Goal: Information Seeking & Learning: Check status

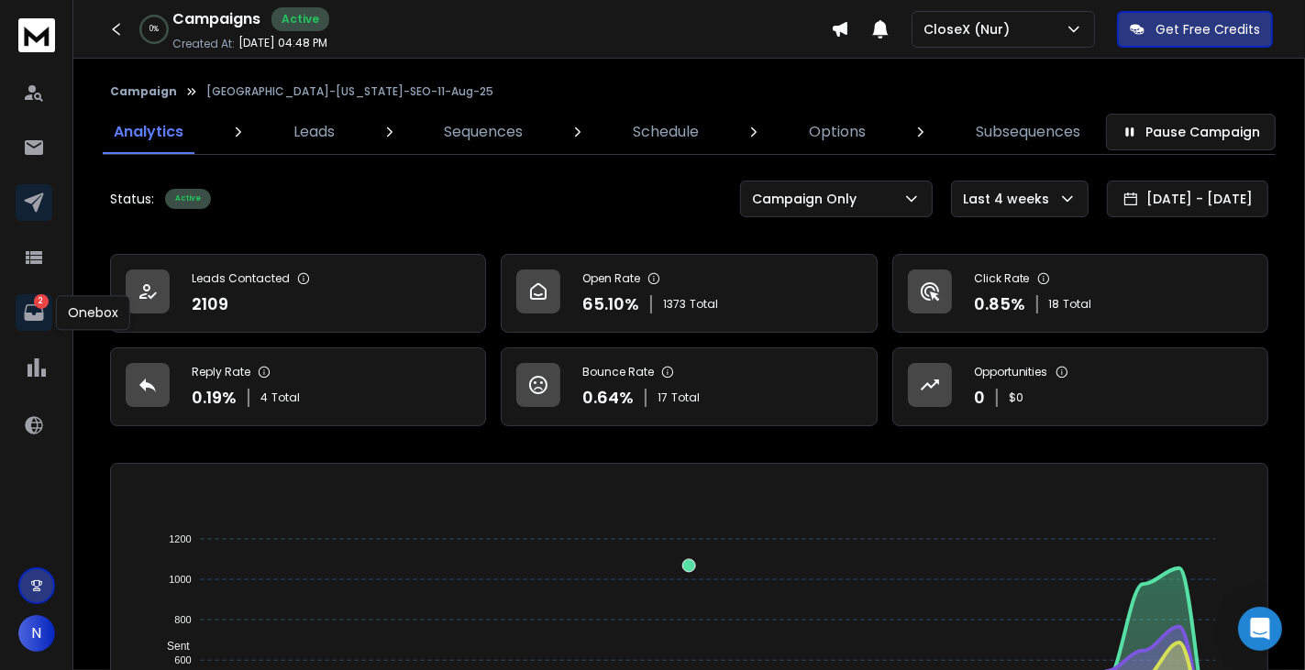
click at [30, 317] on icon at bounding box center [33, 312] width 19 height 17
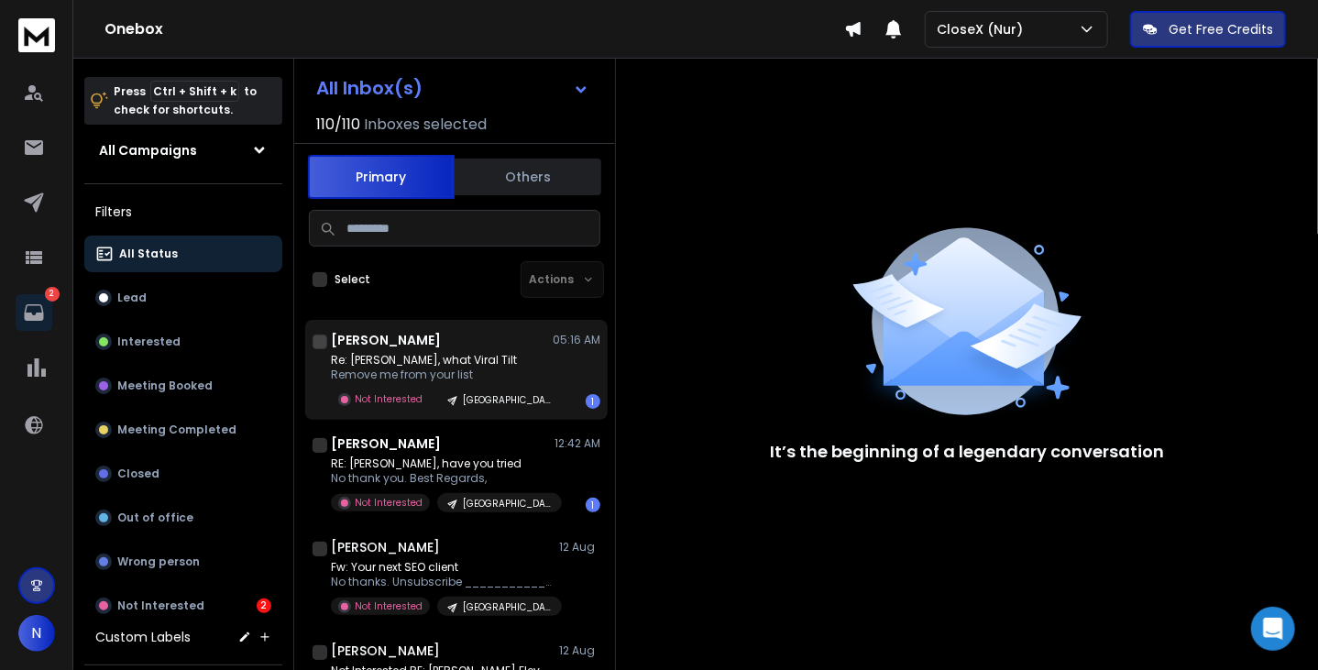
click at [413, 353] on p "Re: [PERSON_NAME], what Viral Tilt" at bounding box center [441, 360] width 220 height 15
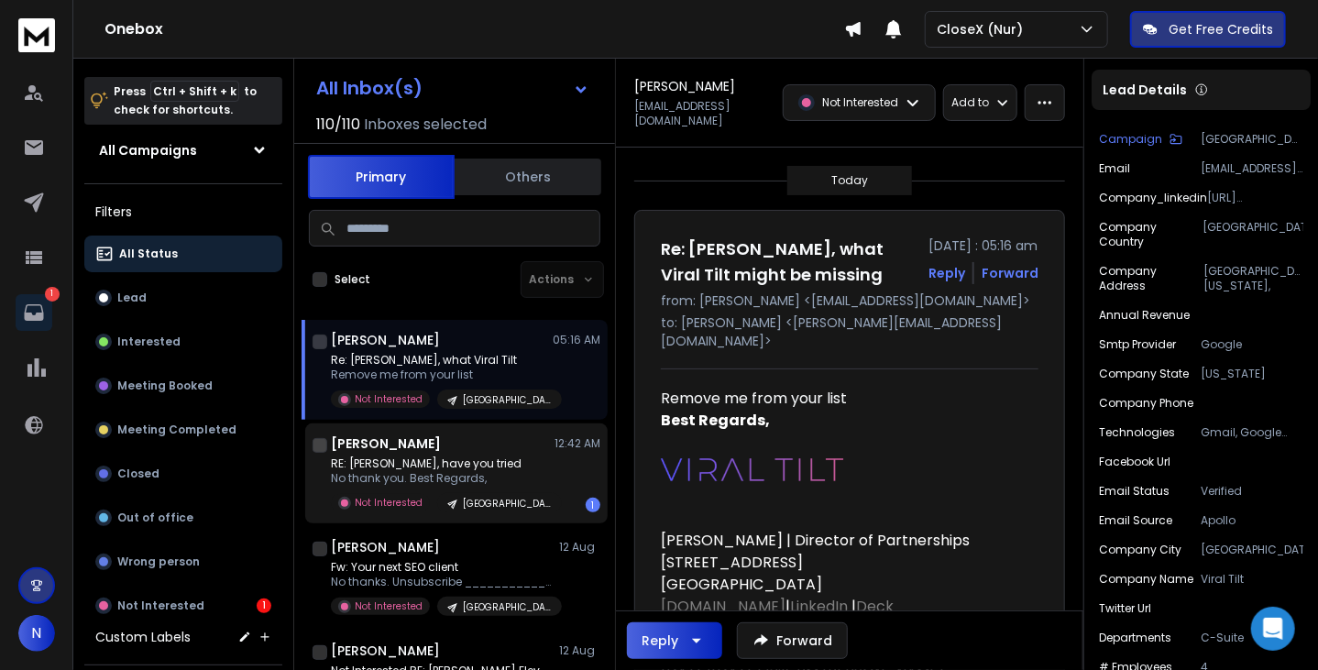
click at [393, 464] on p "RE: [PERSON_NAME], have you tried" at bounding box center [441, 464] width 220 height 15
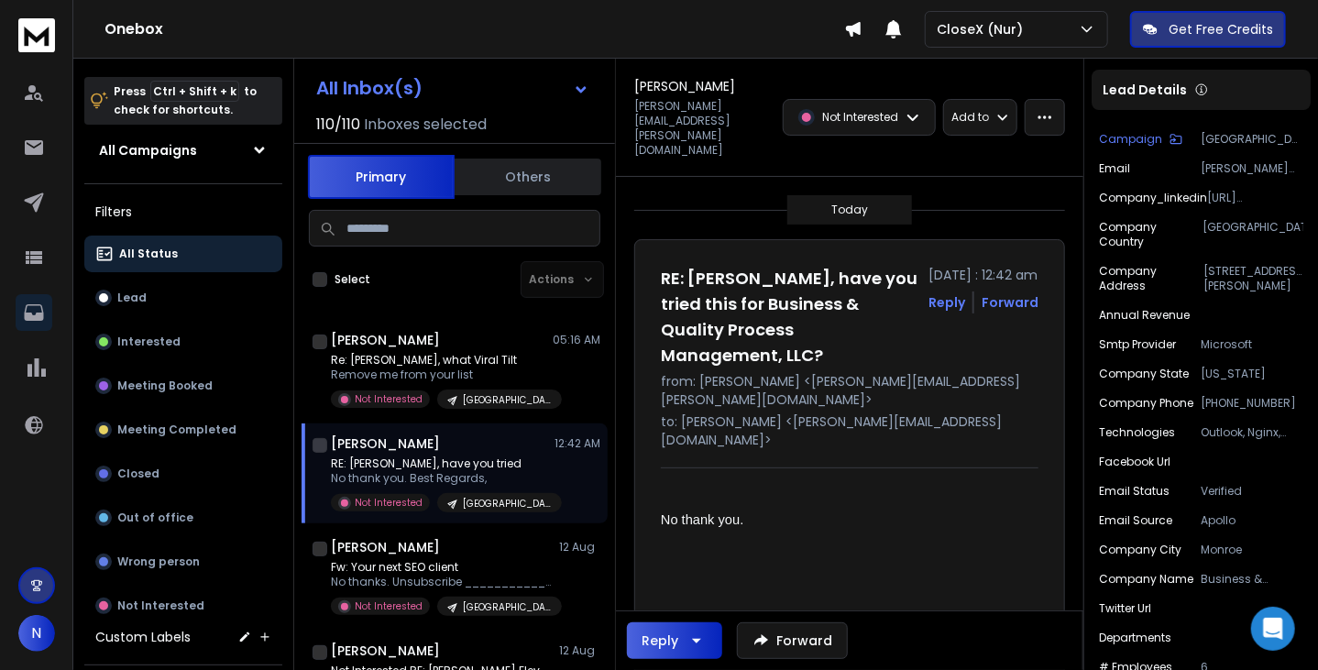
click at [839, 553] on p at bounding box center [842, 564] width 363 height 22
click at [1104, 277] on div "Lead Details Campaign [GEOGRAPHIC_DATA]-[US_STATE]-SEO-11-Aug-25 Email [PERSON_…" at bounding box center [1201, 394] width 235 height 670
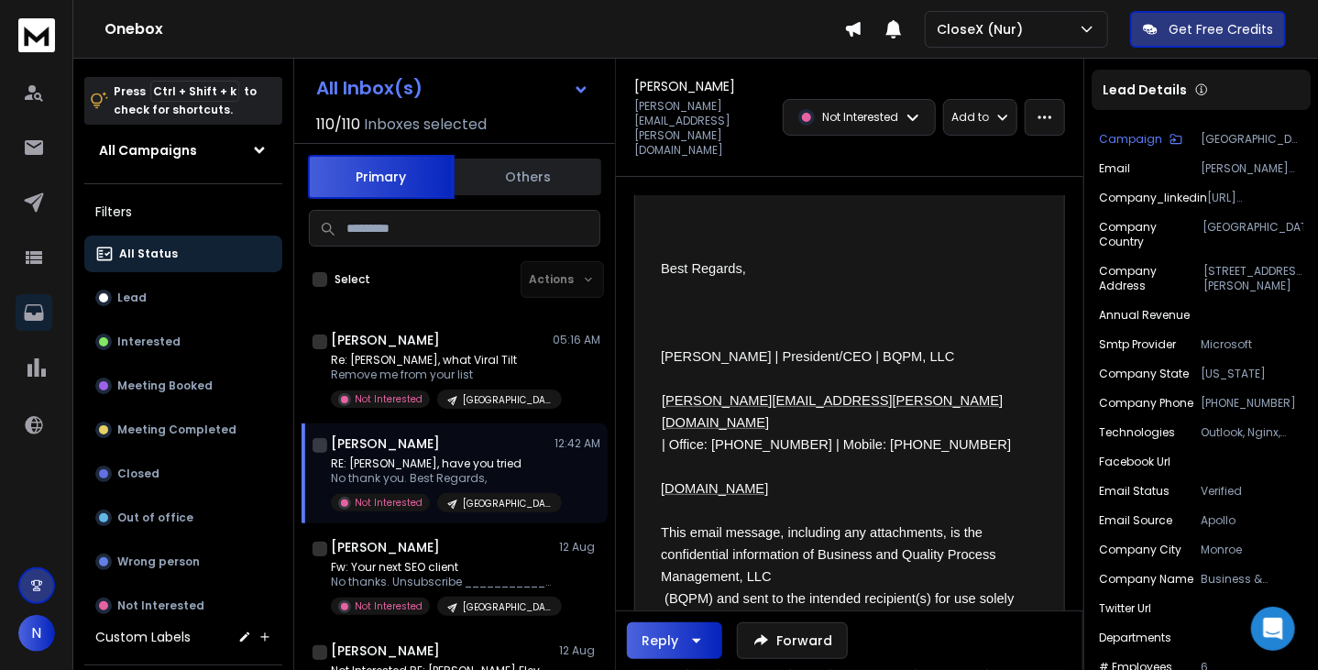
scroll to position [353, 0]
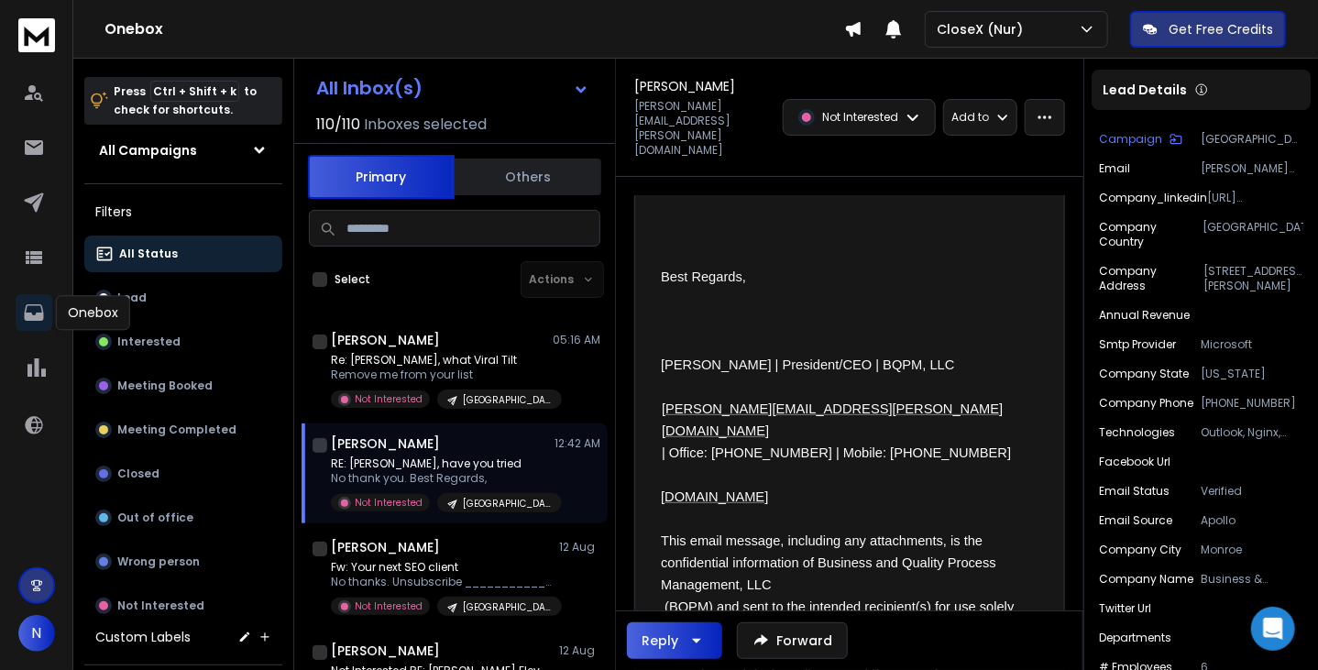
click at [33, 307] on icon at bounding box center [34, 313] width 22 height 22
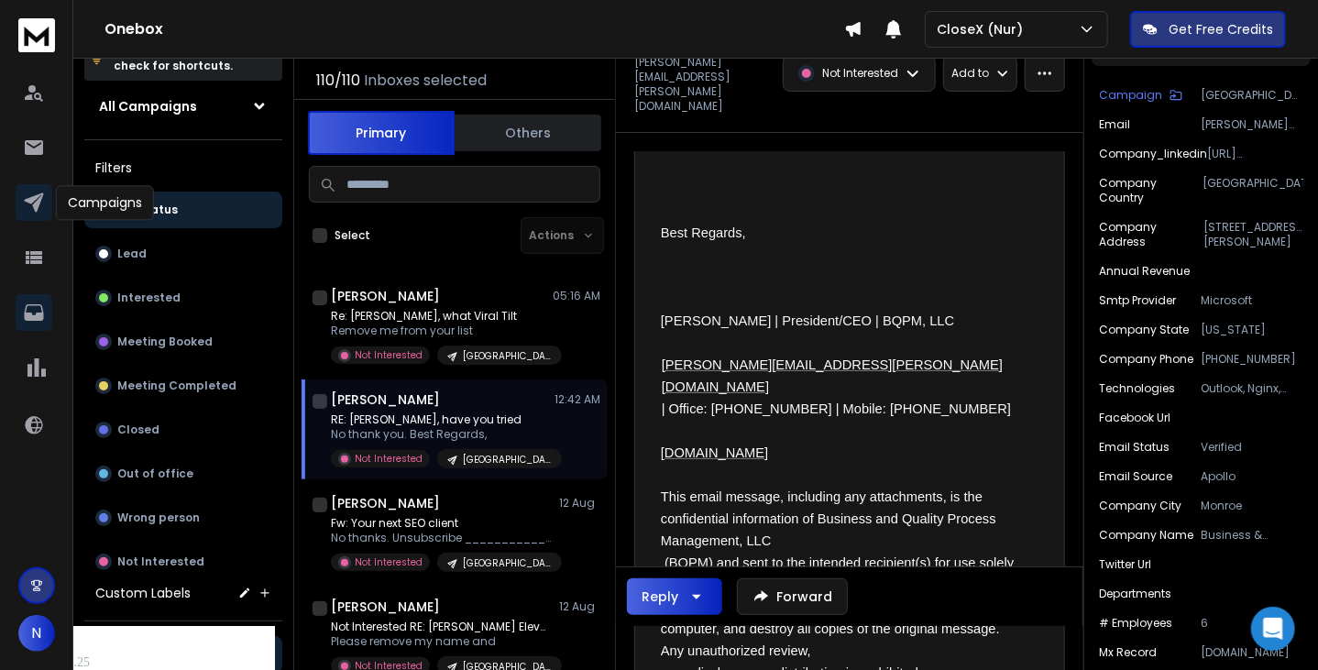
click at [35, 206] on icon at bounding box center [33, 202] width 19 height 19
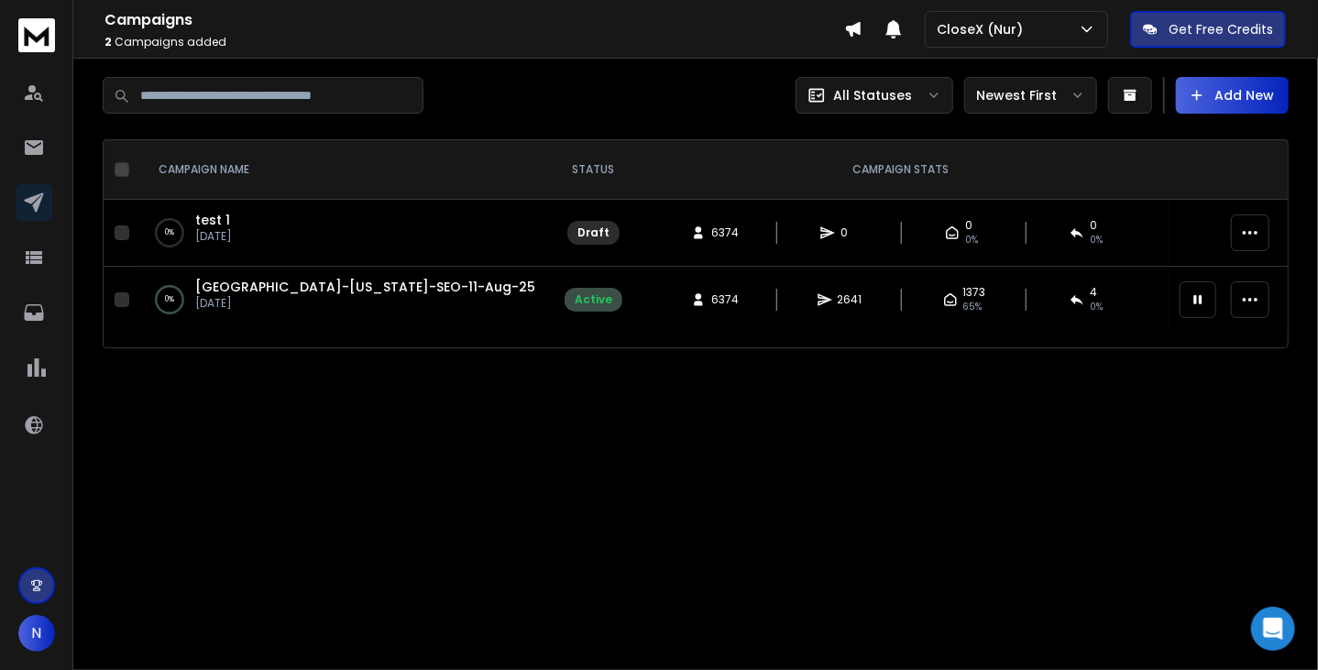
click at [332, 285] on span "[GEOGRAPHIC_DATA]-[US_STATE]-SEO-11-Aug-25" at bounding box center [365, 287] width 340 height 18
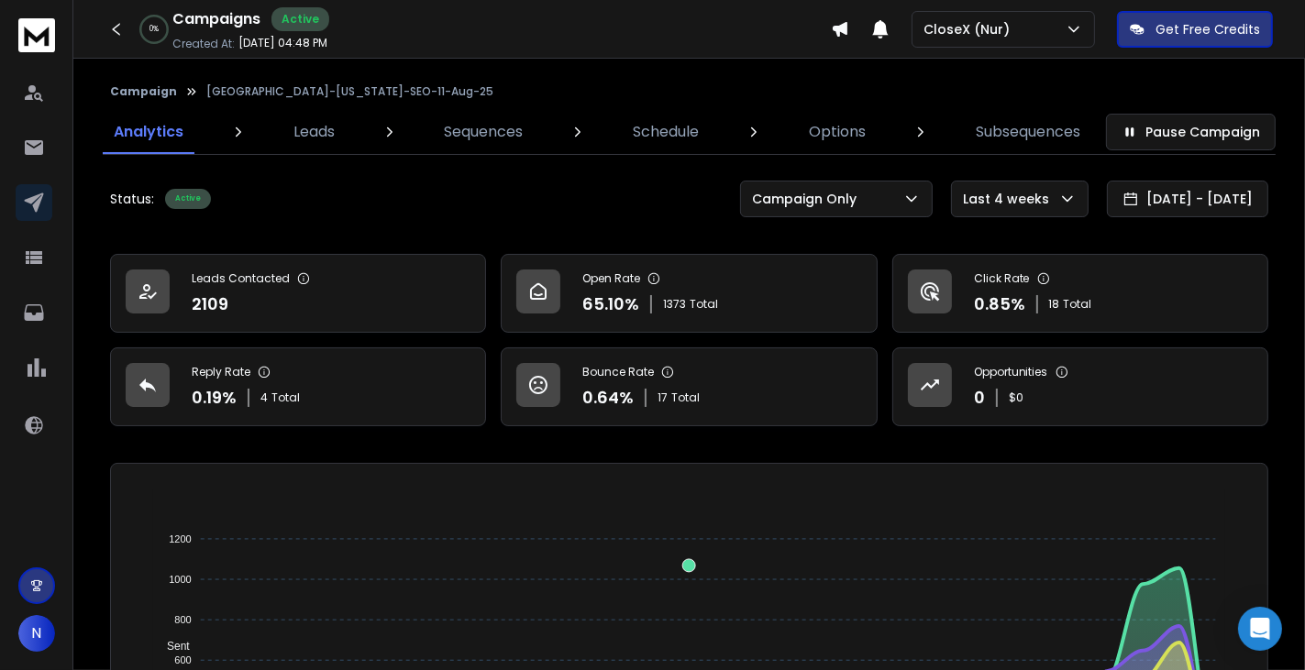
click at [990, 296] on p "0.85 %" at bounding box center [999, 305] width 51 height 26
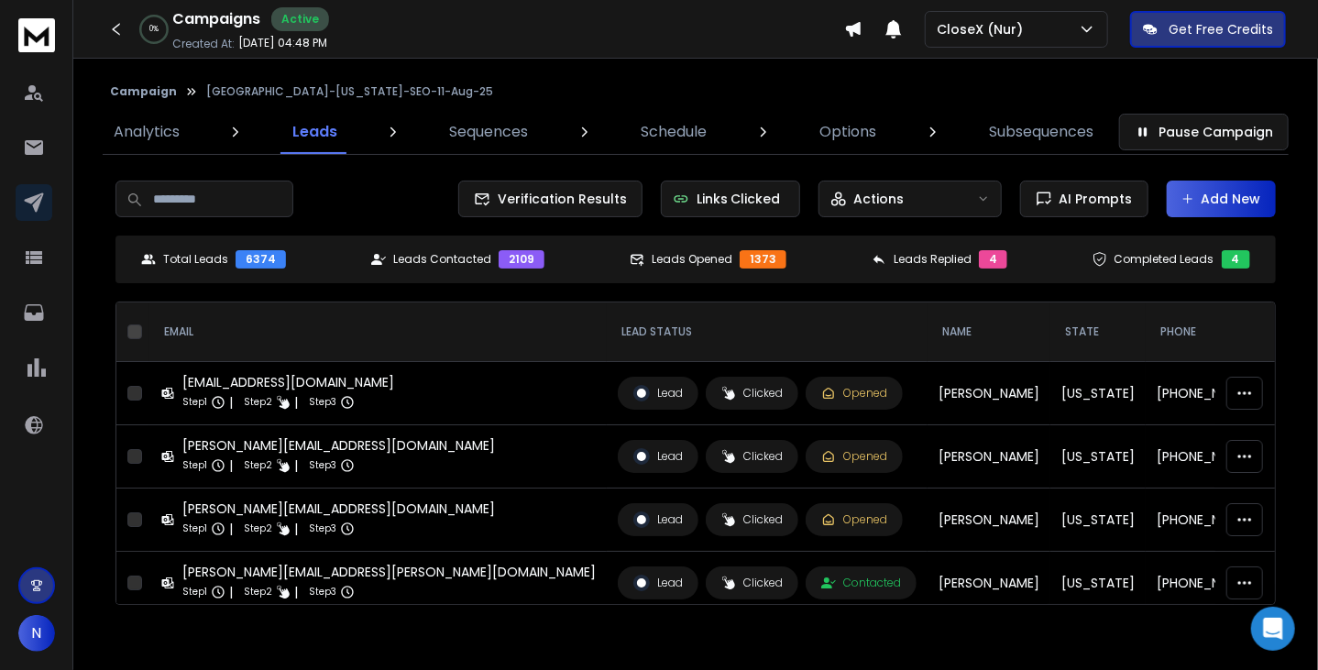
click at [1143, 247] on div "Total Leads 6374 Leads Contacted 2109 Leads Opened 1373 Leads Replied 4 Complet…" at bounding box center [696, 260] width 1160 height 48
click at [591, 270] on div "Total Leads 6374 Leads Contacted 2109 Leads Opened 1373 Leads Replied 4 Complet…" at bounding box center [696, 260] width 1160 height 48
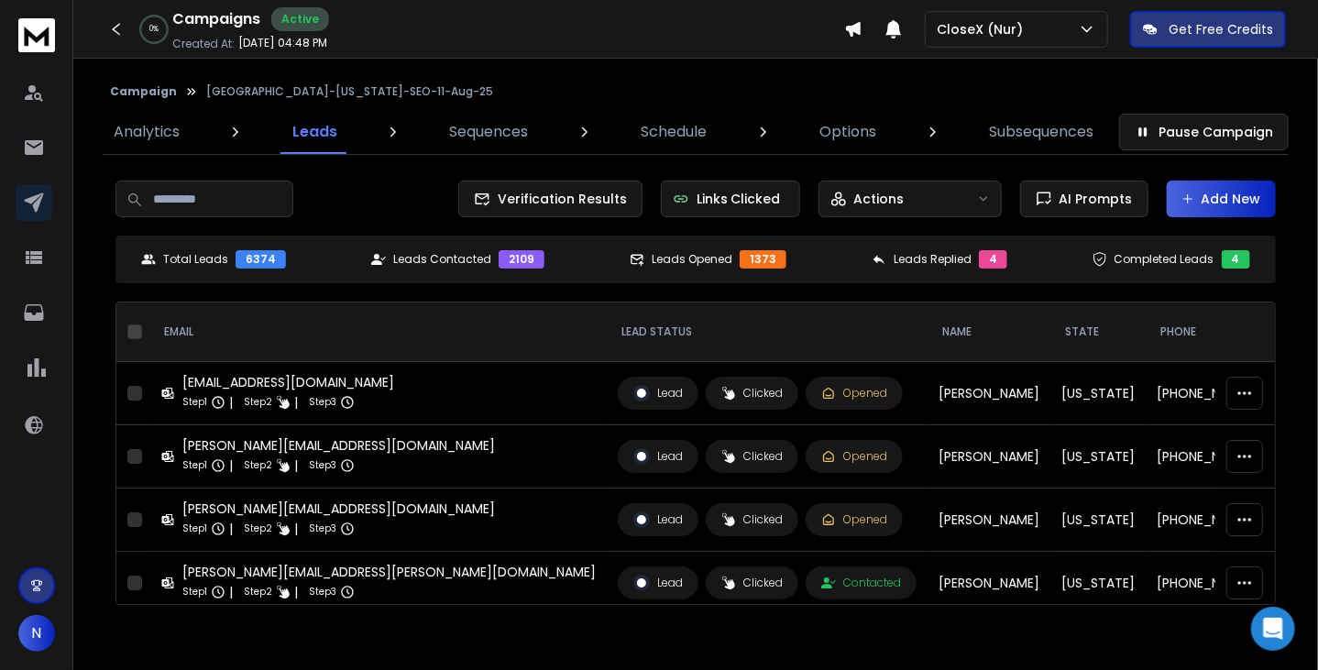
click at [607, 313] on th "LEAD STATUS" at bounding box center [767, 333] width 321 height 60
click at [138, 130] on p "Analytics" at bounding box center [147, 132] width 66 height 22
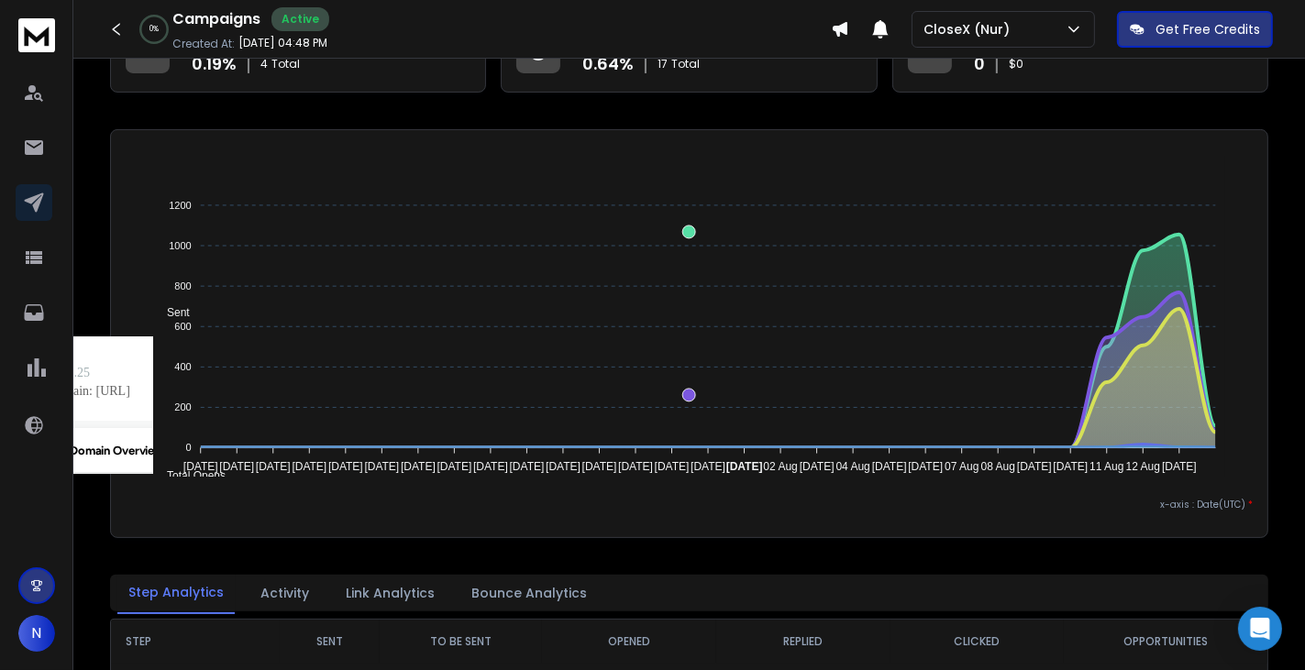
scroll to position [440, 0]
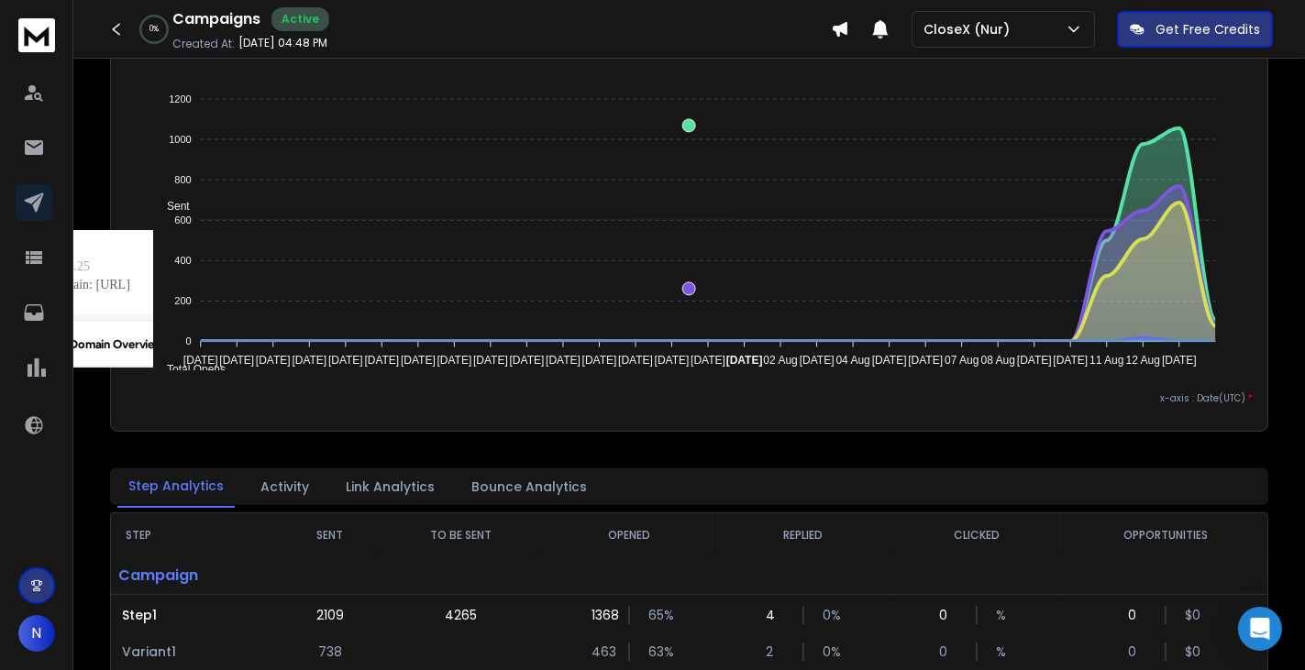
click at [105, 435] on div "Status: Active Pause Campaign Campaign Only Last 4 weeks [DATE] - [DATE] Leads …" at bounding box center [689, 304] width 1173 height 1142
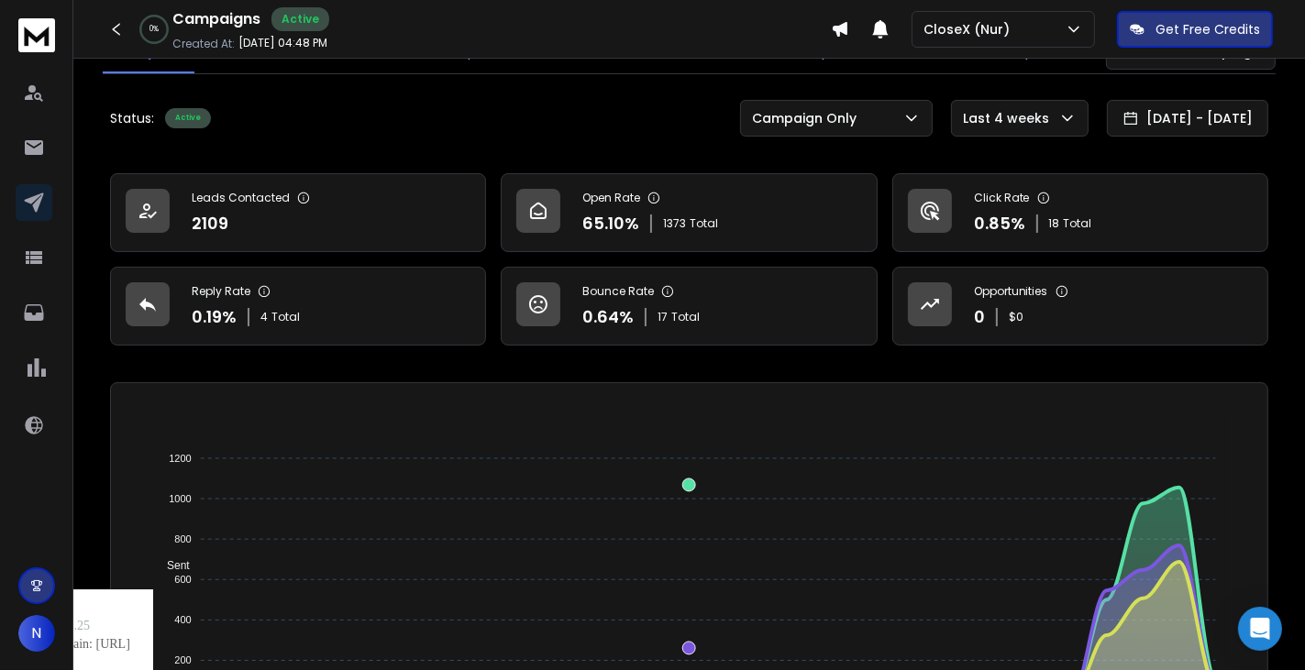
scroll to position [0, 0]
